Goal: Task Accomplishment & Management: Manage account settings

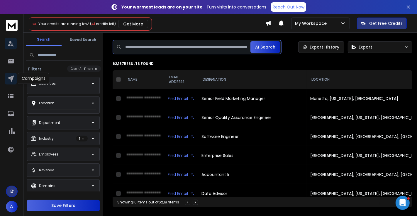
click at [13, 75] on icon at bounding box center [10, 78] width 7 height 7
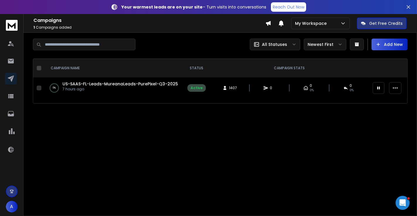
click at [395, 91] on icon "button" at bounding box center [395, 88] width 6 height 6
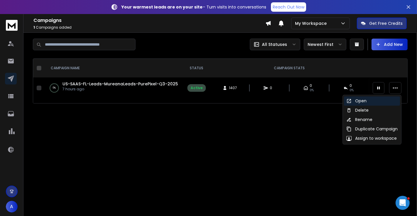
click at [360, 100] on div "Open" at bounding box center [356, 101] width 20 height 6
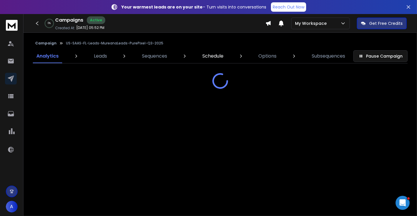
click at [205, 58] on p "Schedule" at bounding box center [212, 56] width 21 height 7
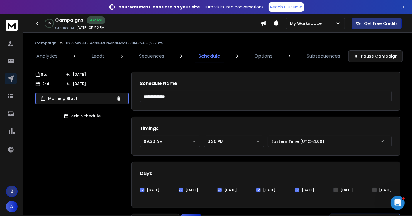
click at [86, 74] on p "[DATE]" at bounding box center [79, 74] width 13 height 5
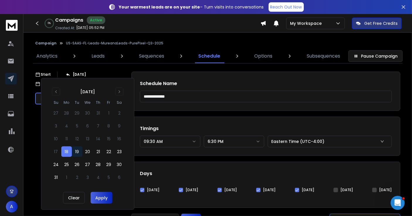
click at [79, 154] on button "19" at bounding box center [77, 152] width 11 height 11
click at [109, 196] on button "Apply" at bounding box center [102, 198] width 22 height 12
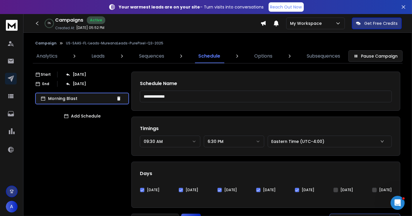
click at [86, 82] on p "[DATE]" at bounding box center [79, 84] width 13 height 5
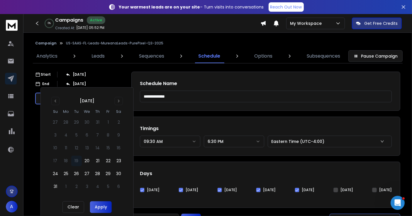
click at [94, 100] on div "[DATE]" at bounding box center [87, 101] width 15 height 6
click at [118, 101] on icon "Go to next month" at bounding box center [118, 101] width 5 height 5
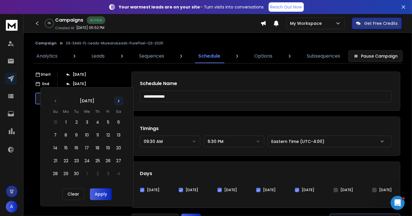
click at [115, 101] on button "Go to next month" at bounding box center [119, 101] width 8 height 8
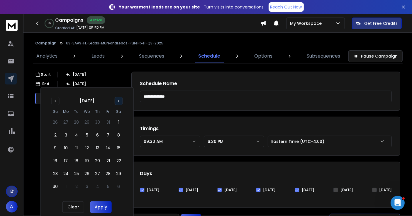
click at [115, 101] on button "Go to next month" at bounding box center [119, 101] width 8 height 8
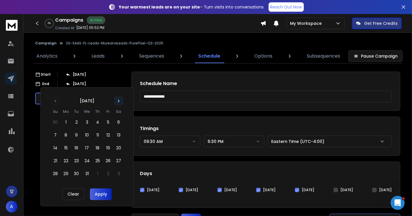
click at [115, 101] on button "Go to next month" at bounding box center [119, 101] width 8 height 8
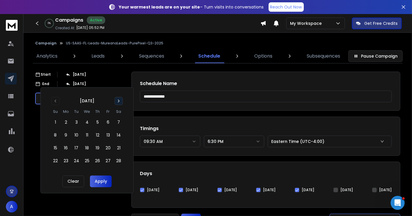
click at [115, 101] on button "Go to next month" at bounding box center [119, 101] width 8 height 8
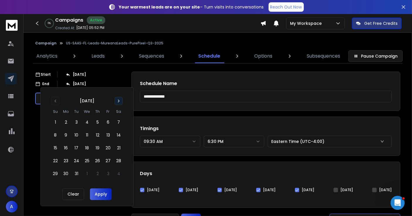
click at [115, 101] on button "Go to next month" at bounding box center [119, 101] width 8 height 8
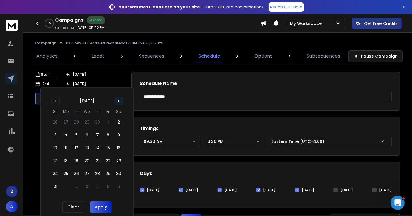
click at [115, 101] on button "Go to next month" at bounding box center [119, 101] width 8 height 8
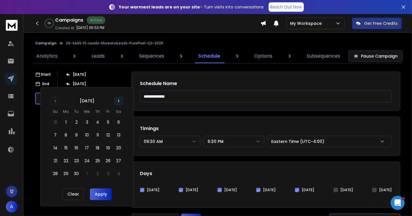
click at [115, 101] on button "Go to next month" at bounding box center [119, 101] width 8 height 8
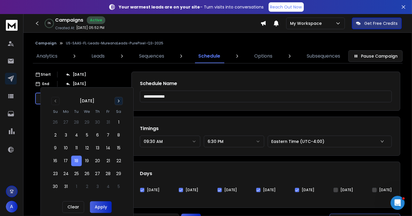
click at [115, 101] on button "Go to next month" at bounding box center [119, 101] width 8 height 8
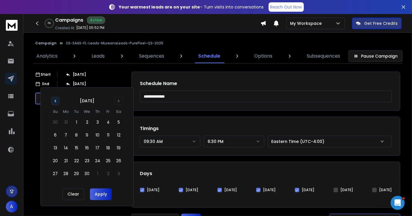
click at [57, 100] on icon "Go to previous month" at bounding box center [55, 101] width 5 height 5
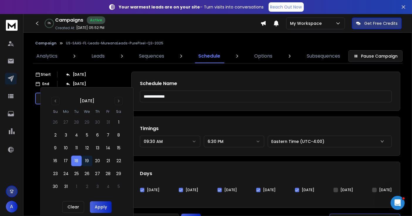
click at [88, 158] on button "19" at bounding box center [87, 161] width 11 height 11
click at [97, 205] on button "Apply" at bounding box center [101, 208] width 22 height 12
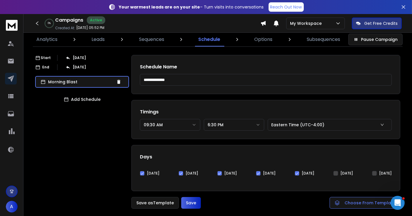
scroll to position [17, 0]
click at [192, 206] on button "Save" at bounding box center [191, 203] width 20 height 12
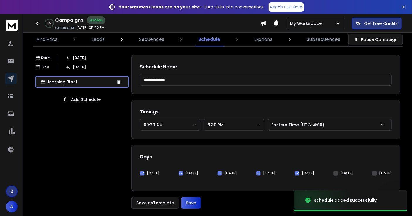
scroll to position [0, 0]
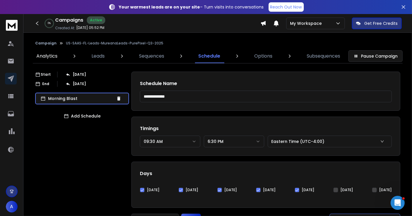
click at [38, 53] on p "Analytics" at bounding box center [46, 56] width 21 height 7
